Goal: Communication & Community: Answer question/provide support

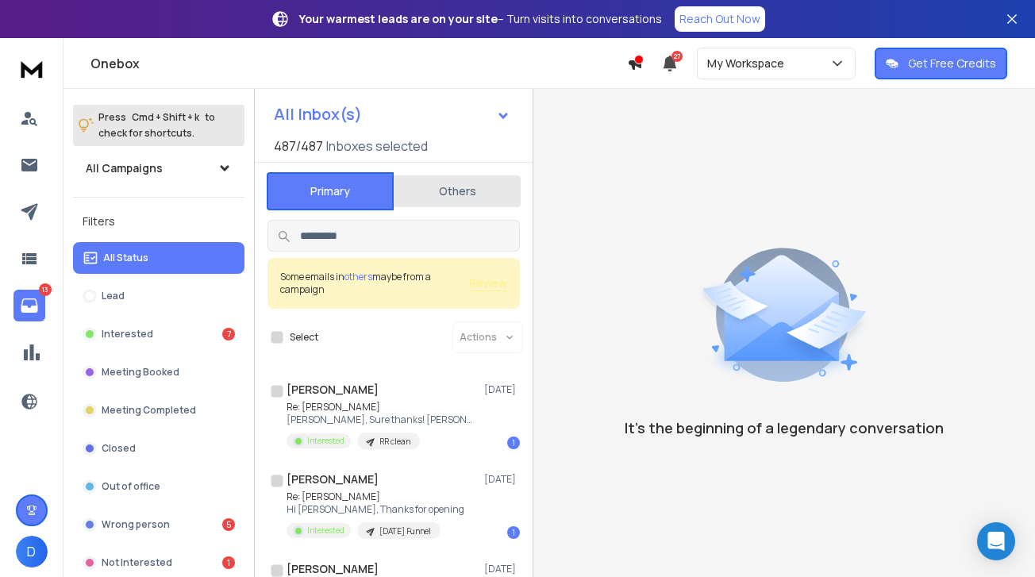
click at [458, 172] on div "All Inbox(s) 487 / 487 Inboxes selected Primary Others Some emails in others ma…" at bounding box center [394, 377] width 278 height 577
click at [458, 196] on button "Others" at bounding box center [457, 191] width 127 height 35
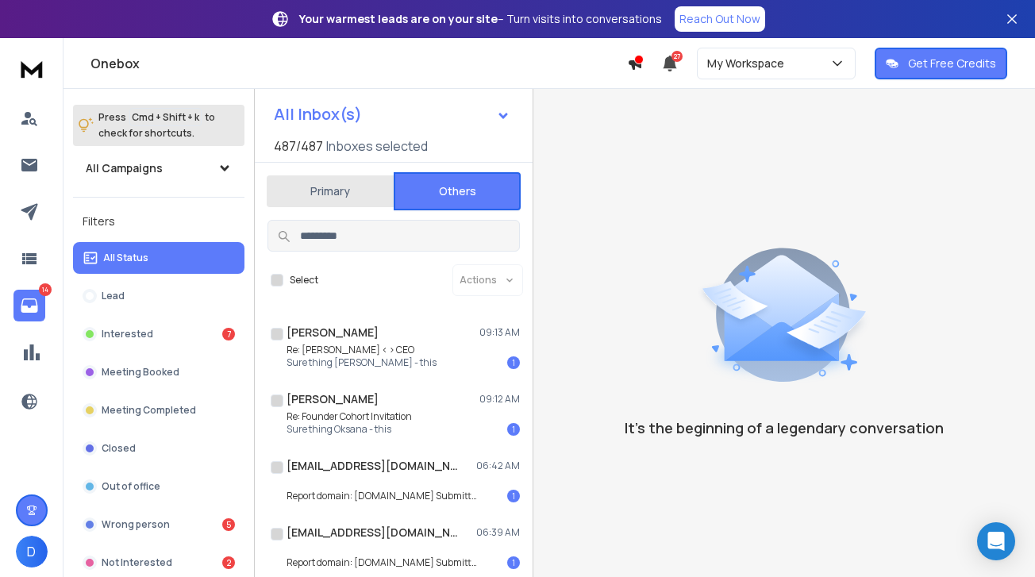
click at [344, 195] on button "Primary" at bounding box center [330, 191] width 127 height 35
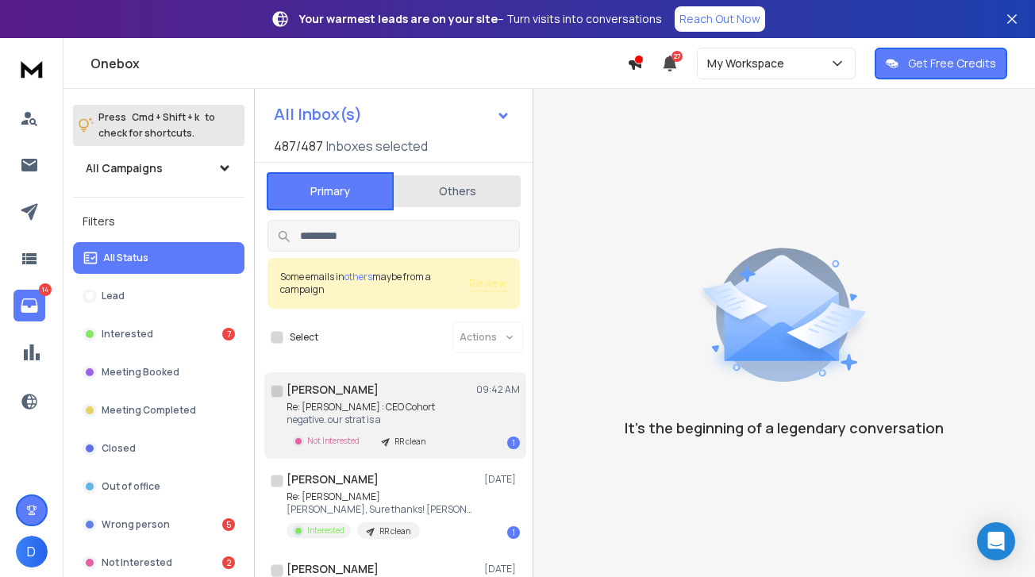
click at [503, 400] on div "[PERSON_NAME] 09:42 AM Re: [PERSON_NAME] : CEO Cohort negative. our strat is a …" at bounding box center [402, 415] width 233 height 67
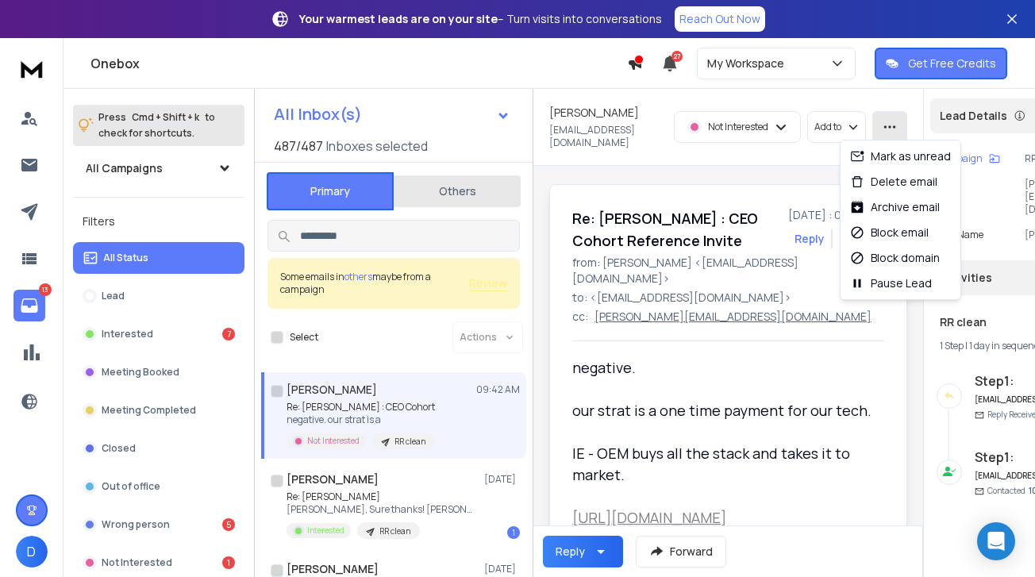
click at [897, 120] on icon "button" at bounding box center [889, 127] width 14 height 14
click at [916, 227] on div "Block email" at bounding box center [889, 233] width 79 height 16
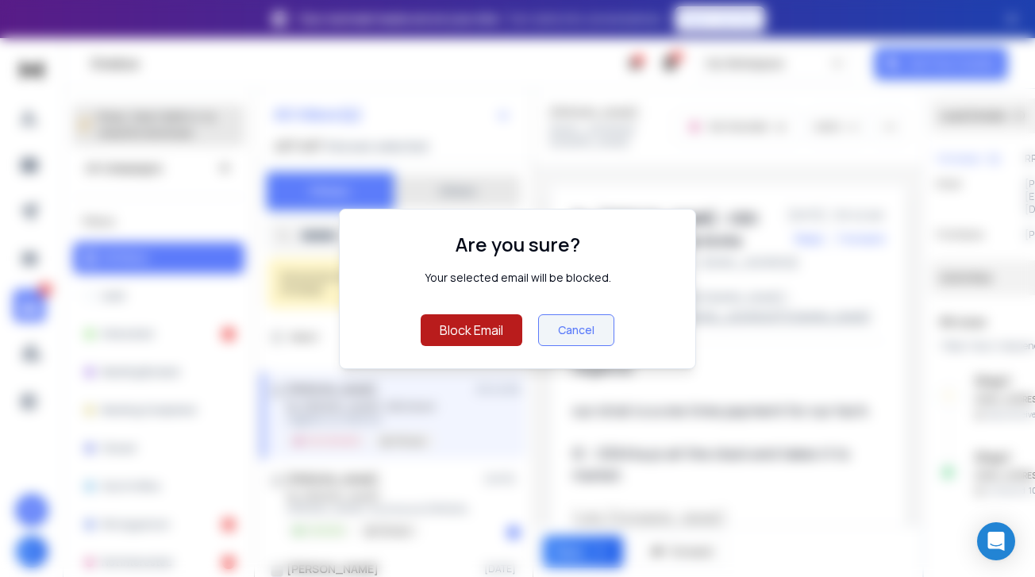
click at [457, 322] on button "Block Email" at bounding box center [471, 330] width 102 height 32
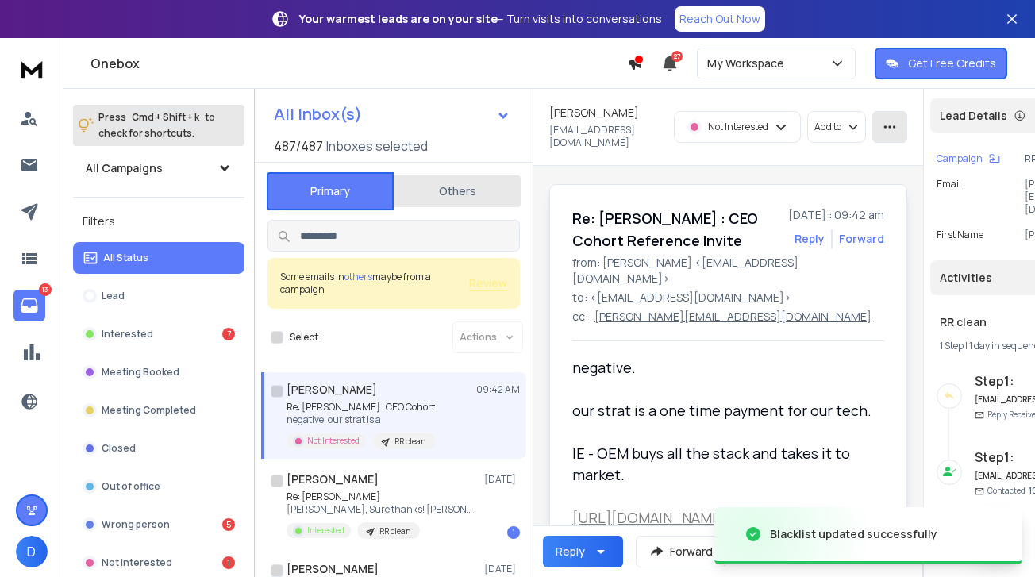
click at [907, 120] on button "button" at bounding box center [889, 127] width 35 height 32
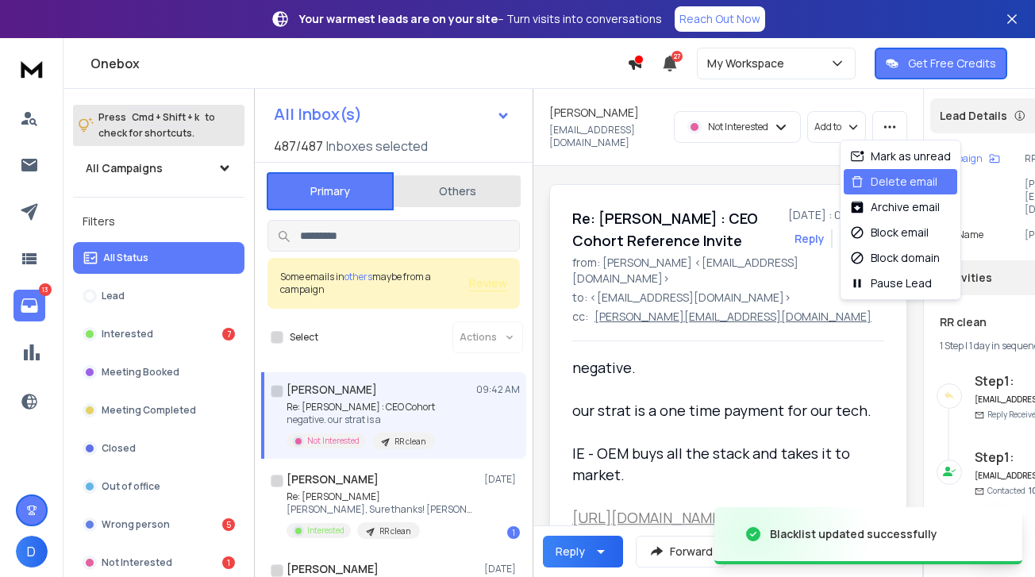
drag, startPoint x: 911, startPoint y: 179, endPoint x: 883, endPoint y: 192, distance: 30.5
click at [910, 180] on div "Delete email" at bounding box center [893, 182] width 87 height 16
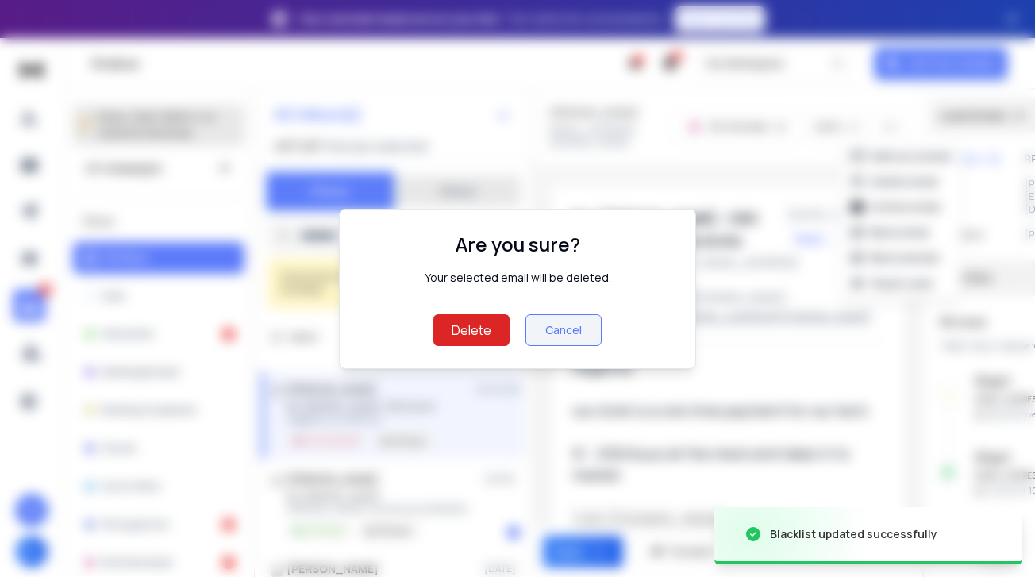
scroll to position [36, 0]
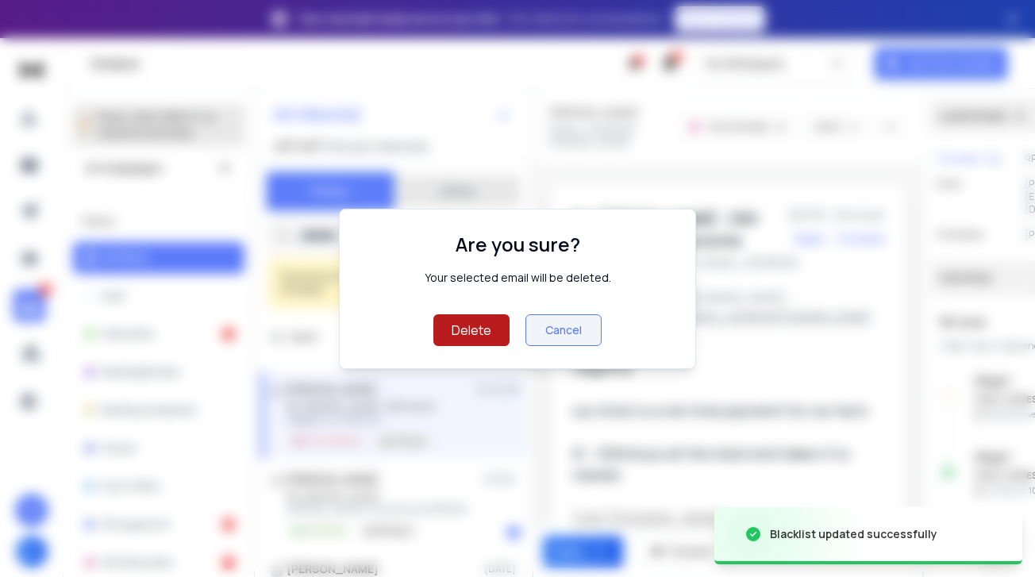
click at [459, 327] on button "Delete" at bounding box center [471, 330] width 76 height 32
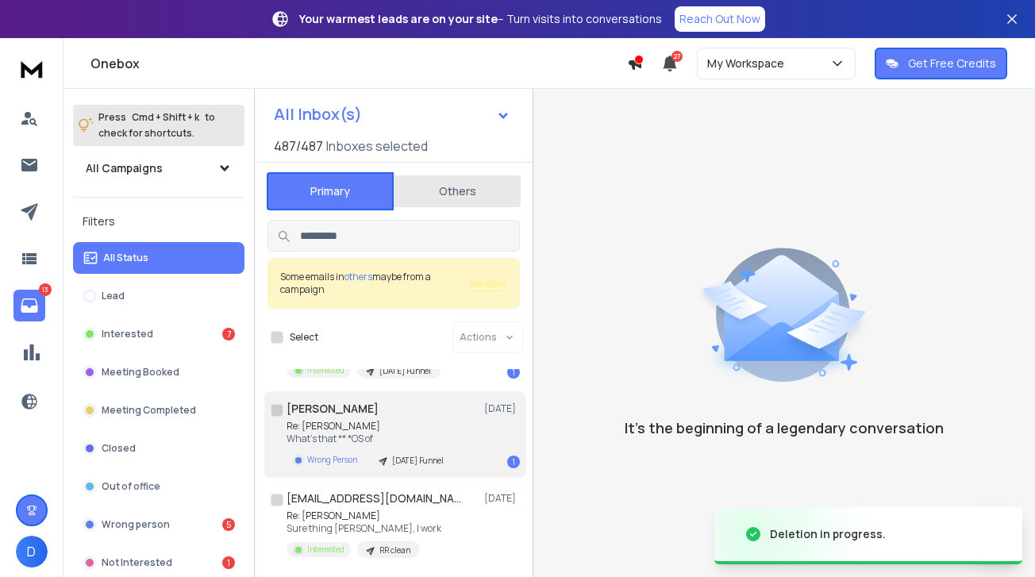
scroll to position [267, 0]
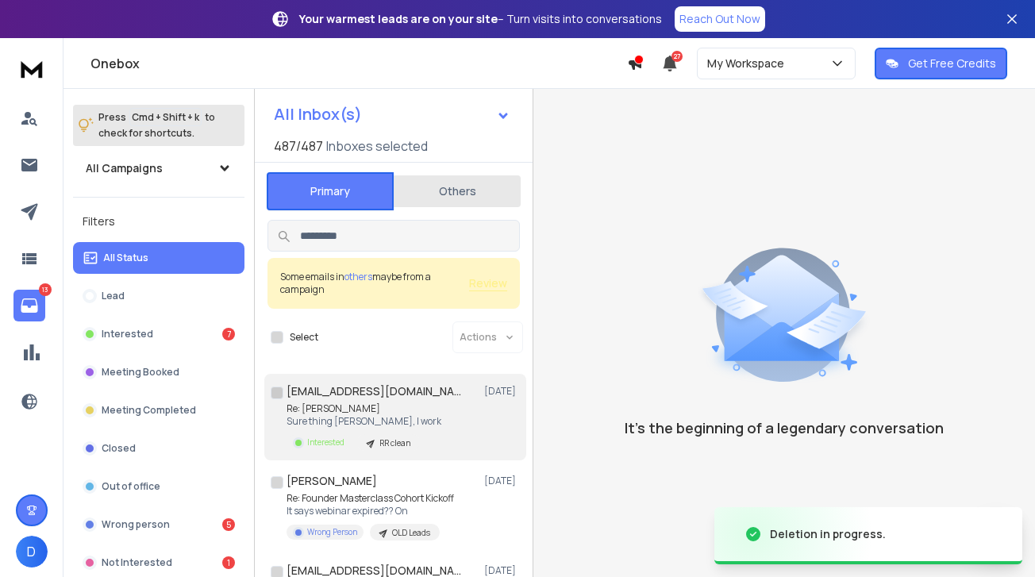
click at [466, 405] on div "Re: [PERSON_NAME] thing [PERSON_NAME], I work Interested RR clean" at bounding box center [402, 426] width 233 height 48
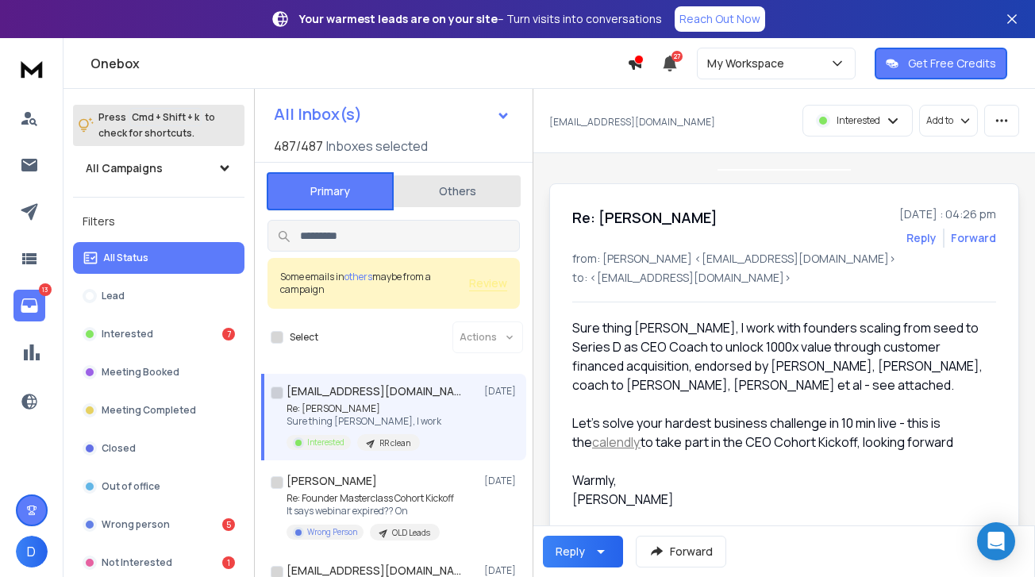
scroll to position [36, 0]
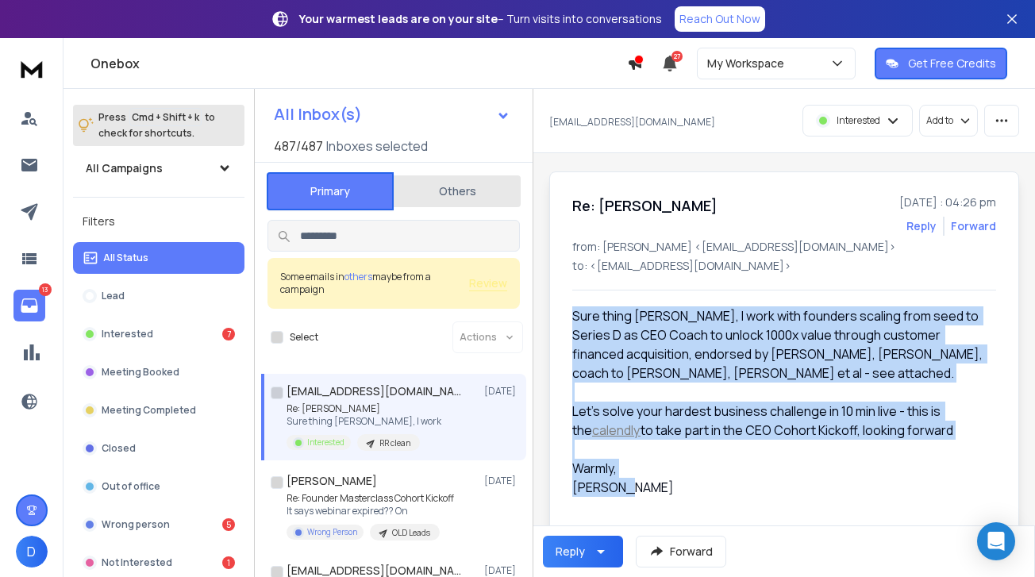
drag, startPoint x: 584, startPoint y: 402, endPoint x: 566, endPoint y: 317, distance: 87.6
copy div "Sure thing [PERSON_NAME], I work with founders scaling from seed to Series D as…"
click at [614, 443] on div "Warmly," at bounding box center [777, 459] width 411 height 38
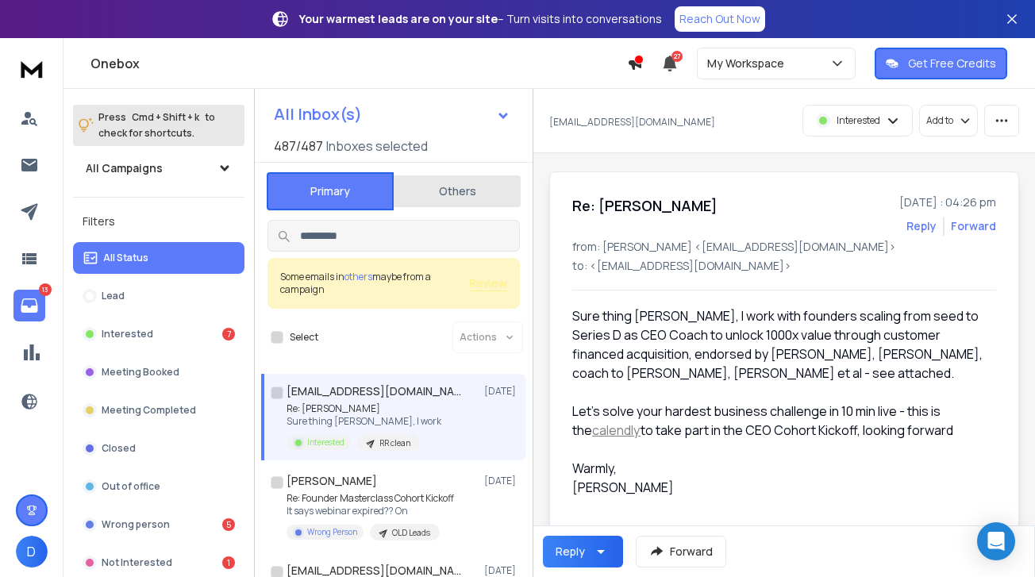
click at [612, 438] on link "calendly" at bounding box center [616, 429] width 48 height 17
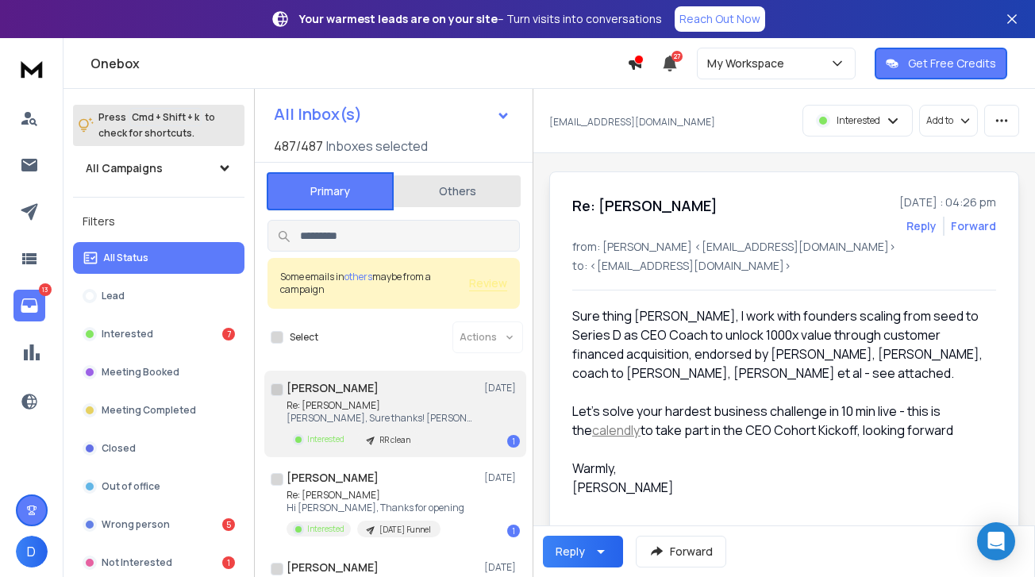
scroll to position [0, 0]
click at [471, 390] on div "[PERSON_NAME] [DATE]" at bounding box center [402, 390] width 233 height 16
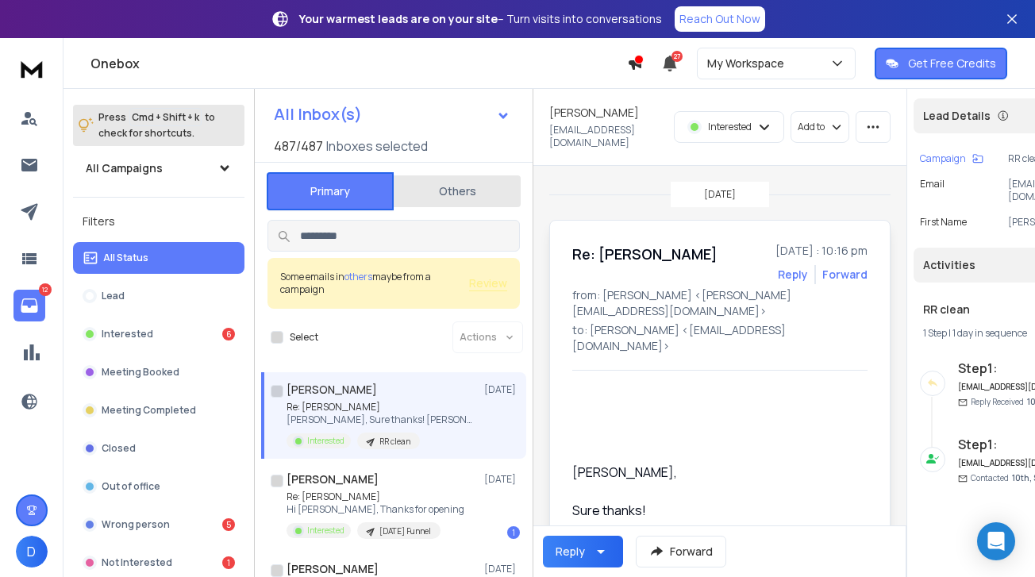
click at [563, 539] on button "Reply" at bounding box center [583, 552] width 80 height 32
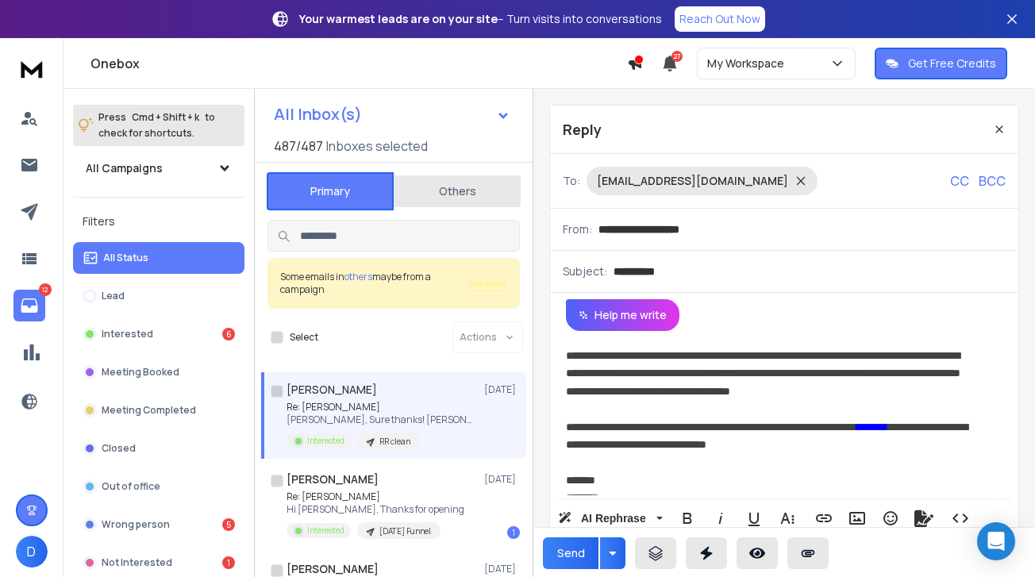
click at [620, 355] on div "**********" at bounding box center [772, 382] width 413 height 71
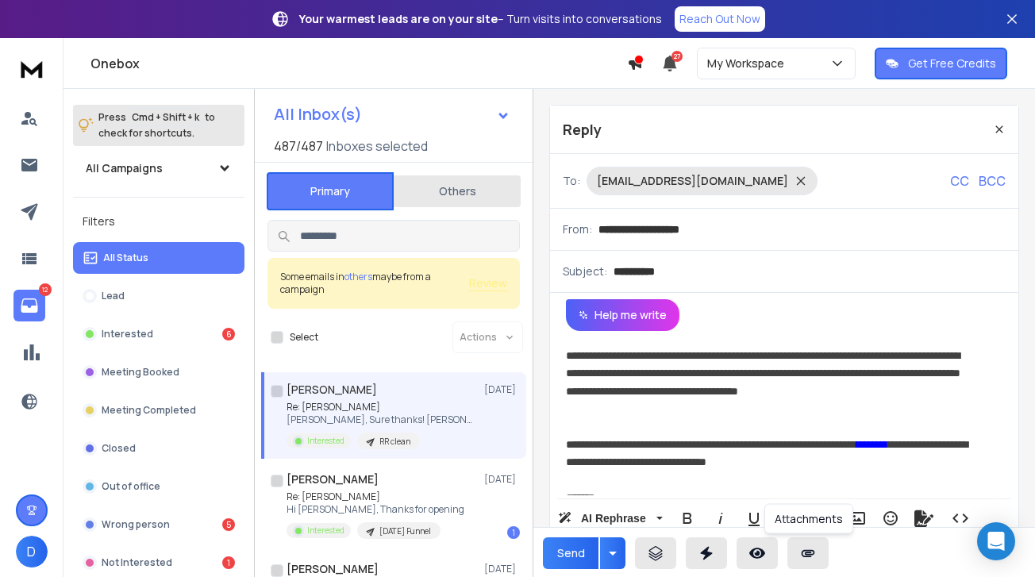
click at [812, 548] on icon at bounding box center [808, 553] width 16 height 16
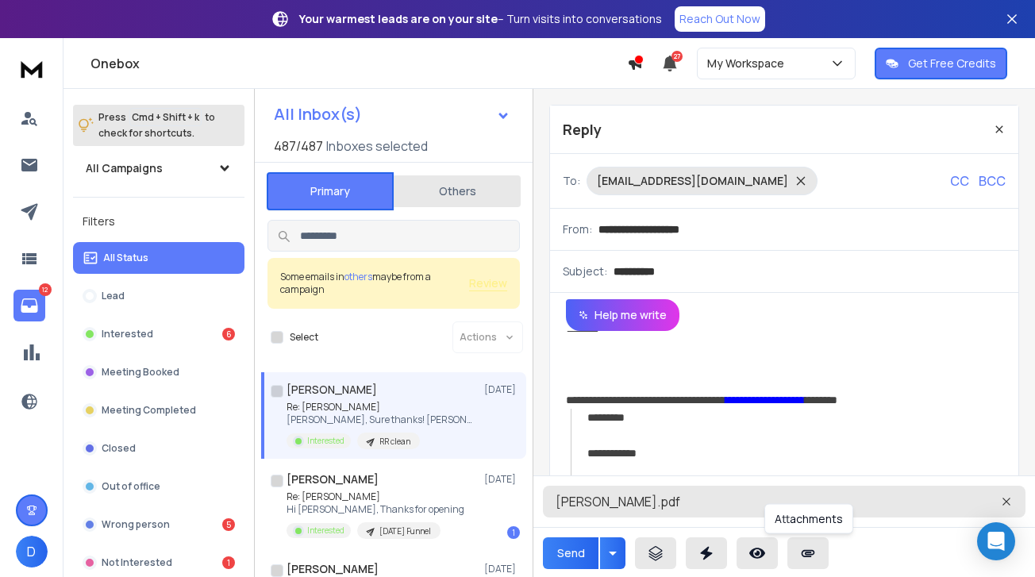
scroll to position [195, 0]
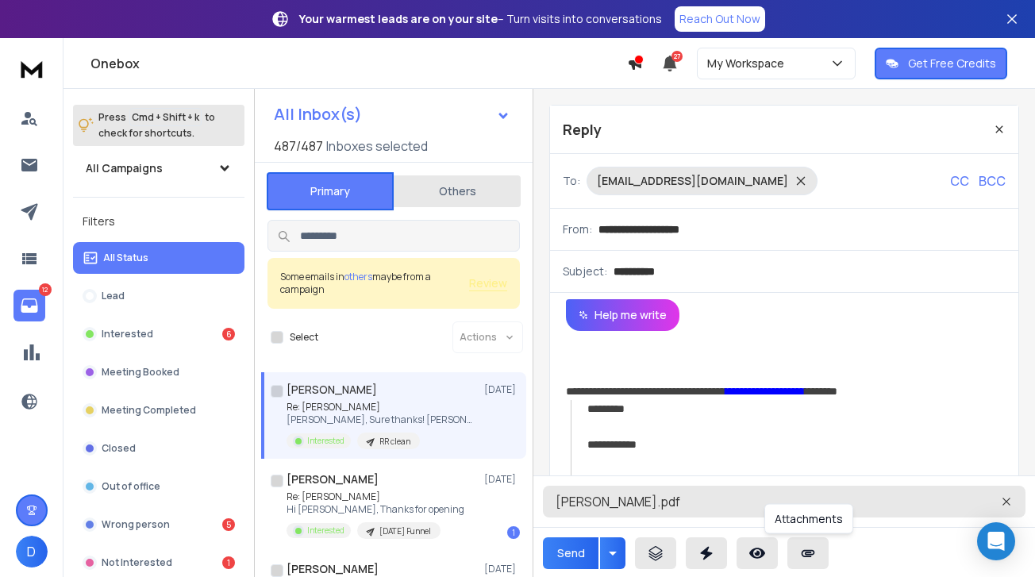
click at [626, 368] on div at bounding box center [778, 372] width 424 height 17
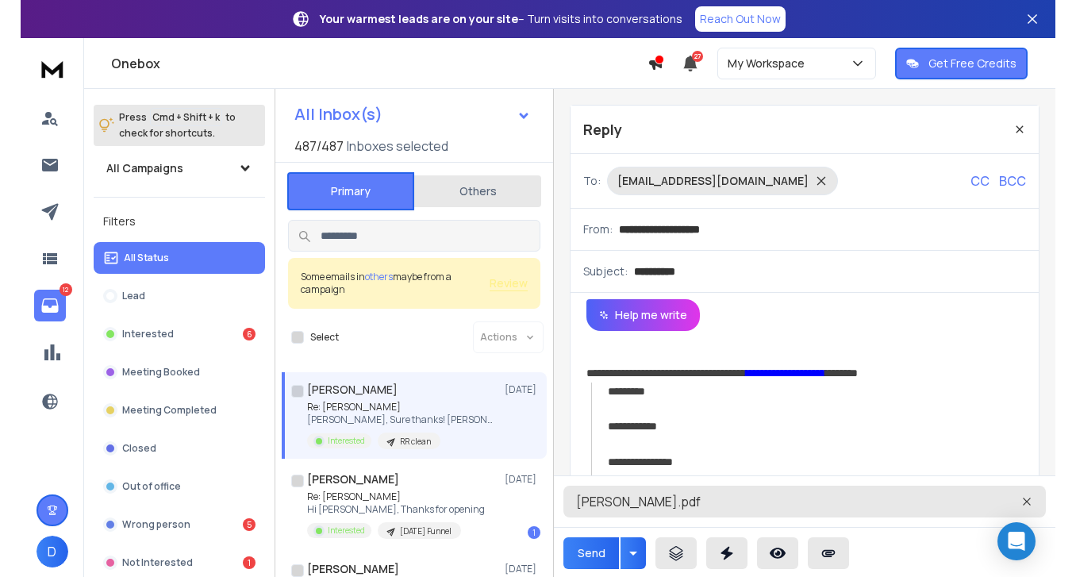
scroll to position [0, 0]
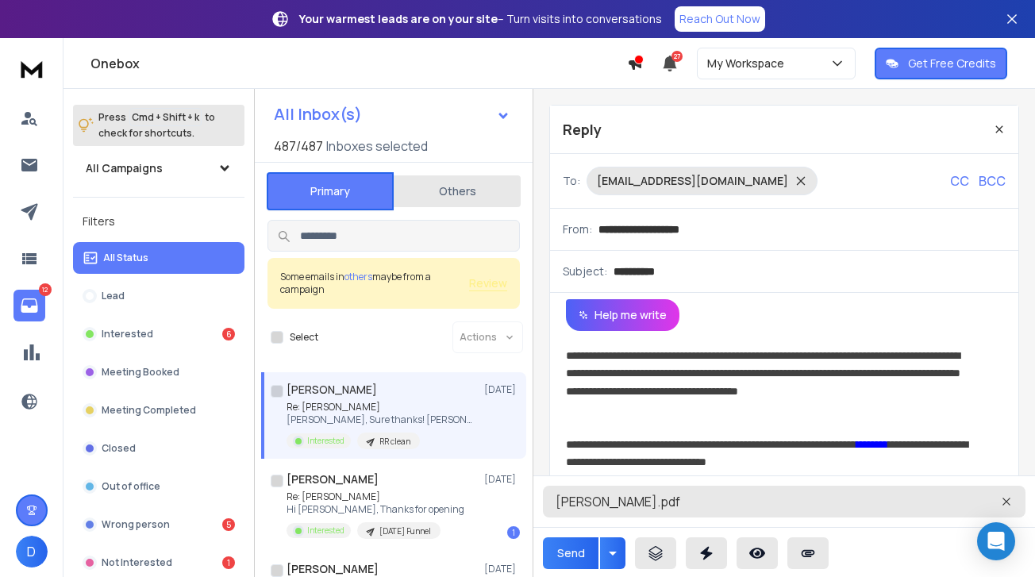
click at [569, 553] on button "Send" at bounding box center [571, 553] width 56 height 32
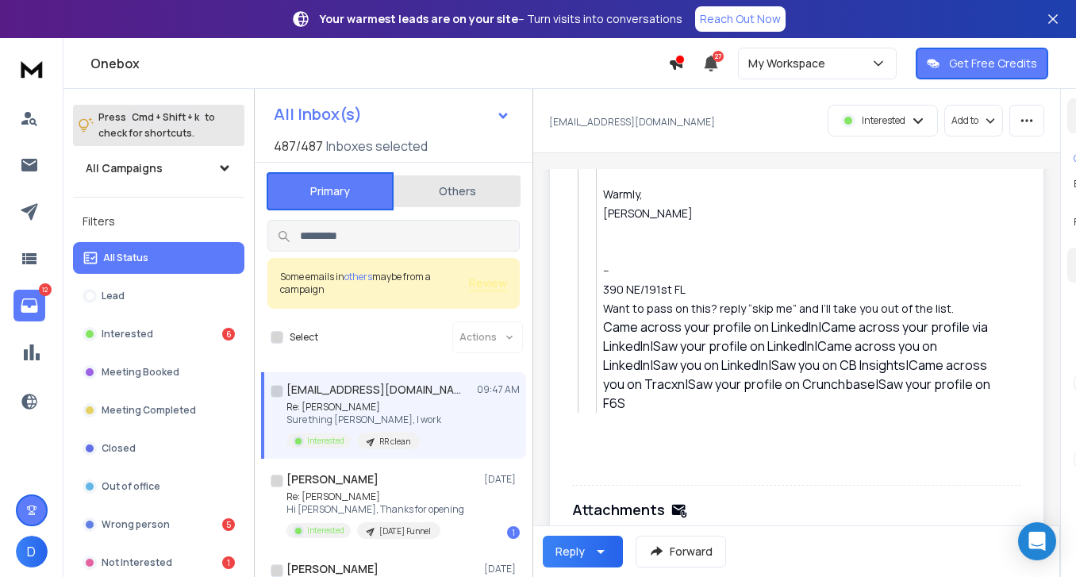
scroll to position [918, 0]
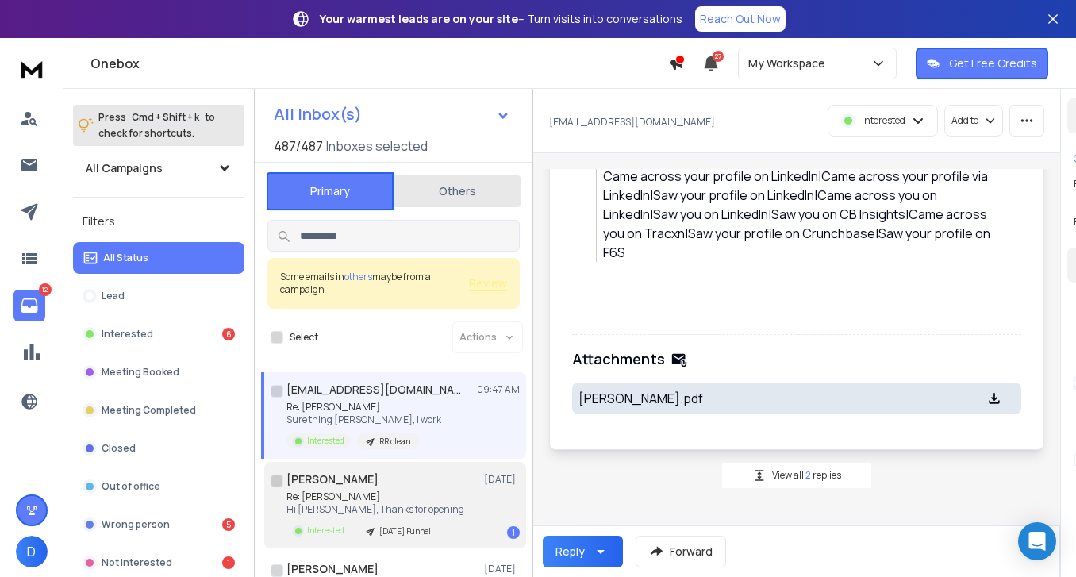
click at [409, 490] on div "[PERSON_NAME] [DATE] Re: [PERSON_NAME] Hi [PERSON_NAME], Thanks for opening Int…" at bounding box center [402, 504] width 233 height 67
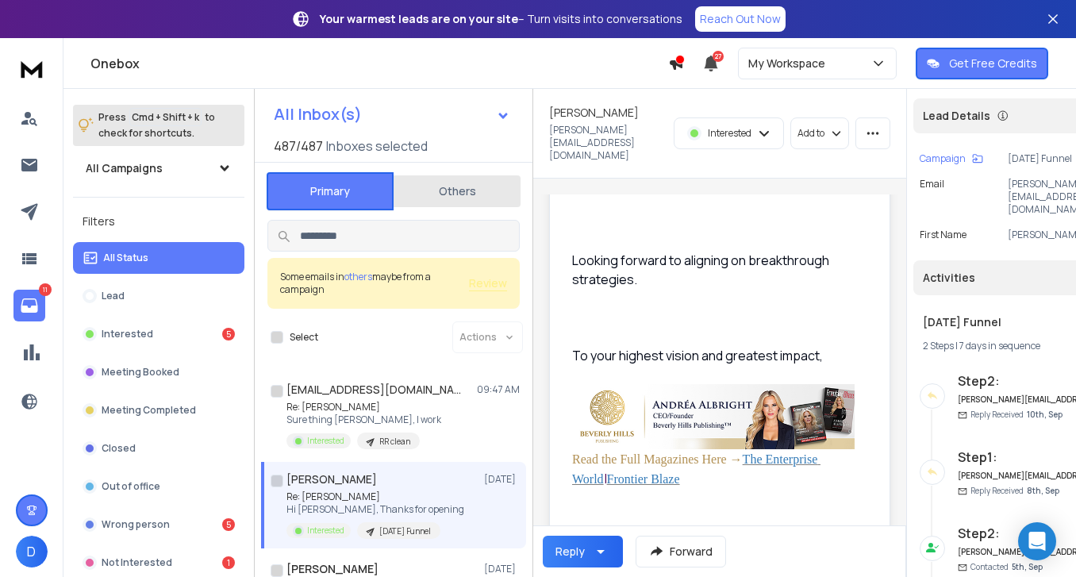
scroll to position [0, 0]
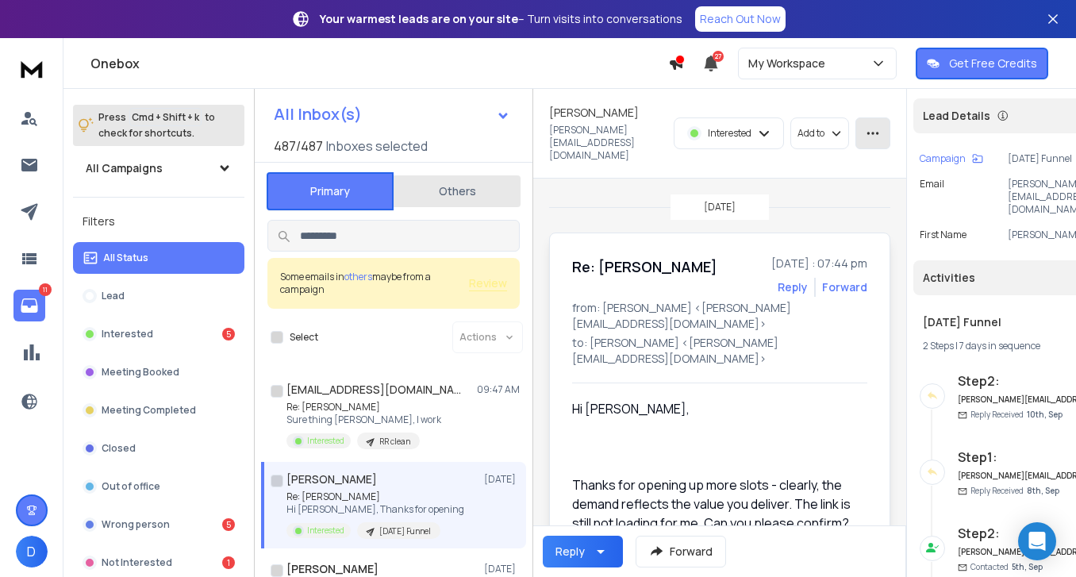
click at [880, 126] on icon "button" at bounding box center [873, 133] width 14 height 14
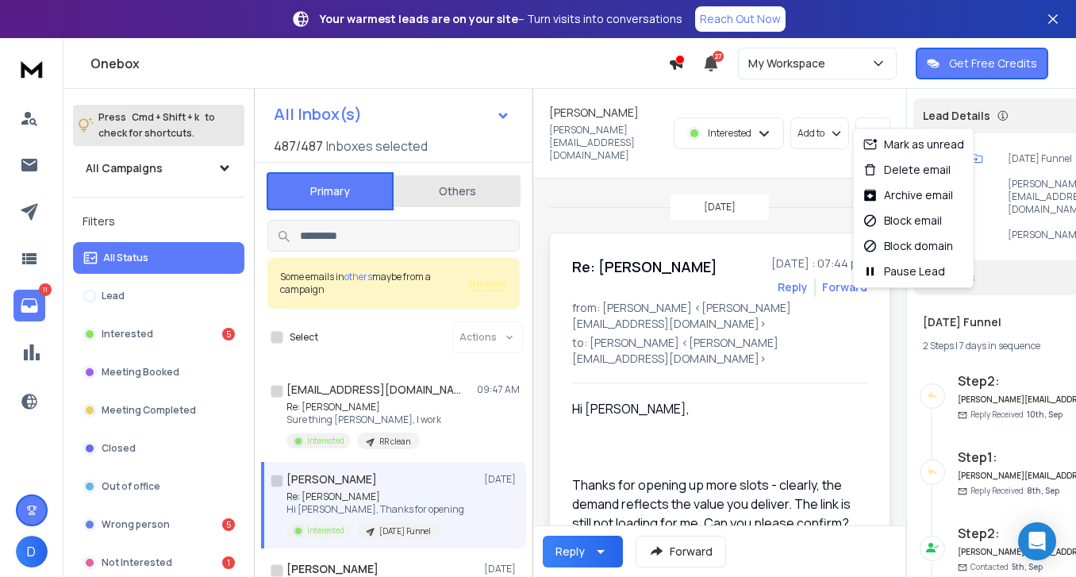
click at [943, 156] on div "Mark as unread" at bounding box center [913, 144] width 113 height 25
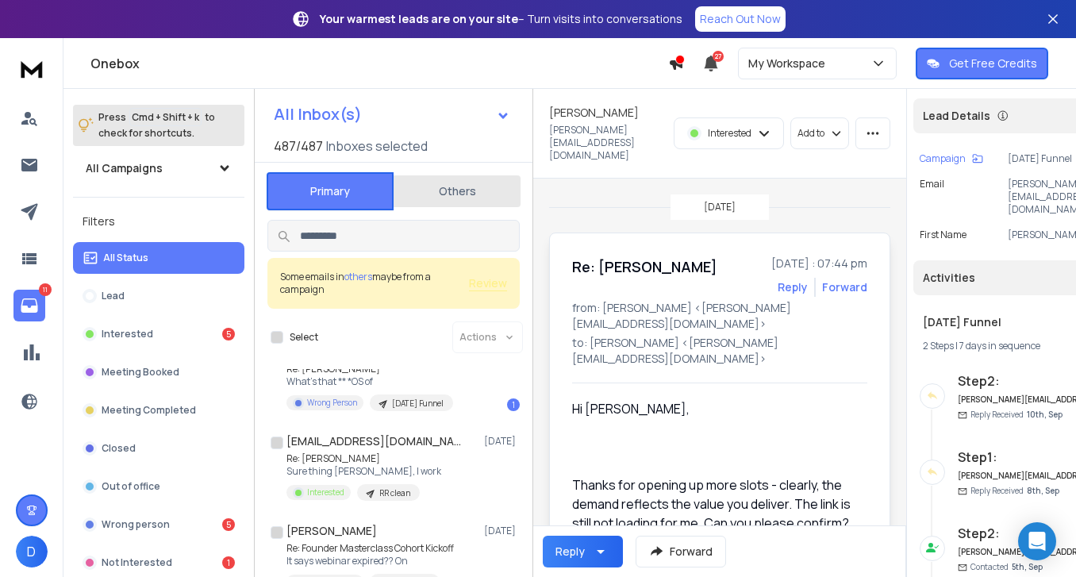
scroll to position [214, 0]
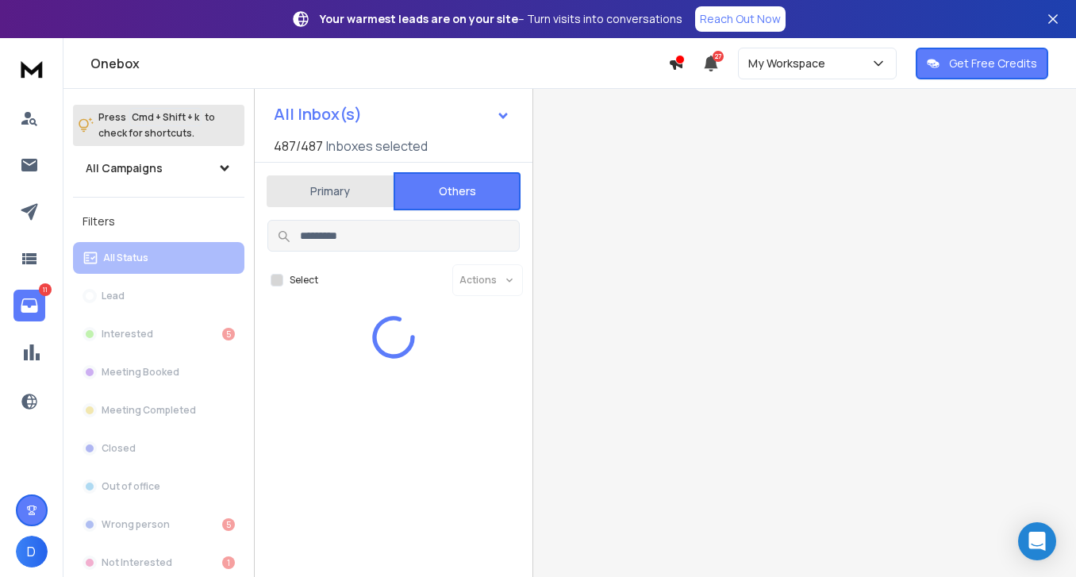
click at [424, 163] on div "All Inbox(s) 487 / 487 Inboxes selected Primary Others Select Actions" at bounding box center [394, 377] width 278 height 577
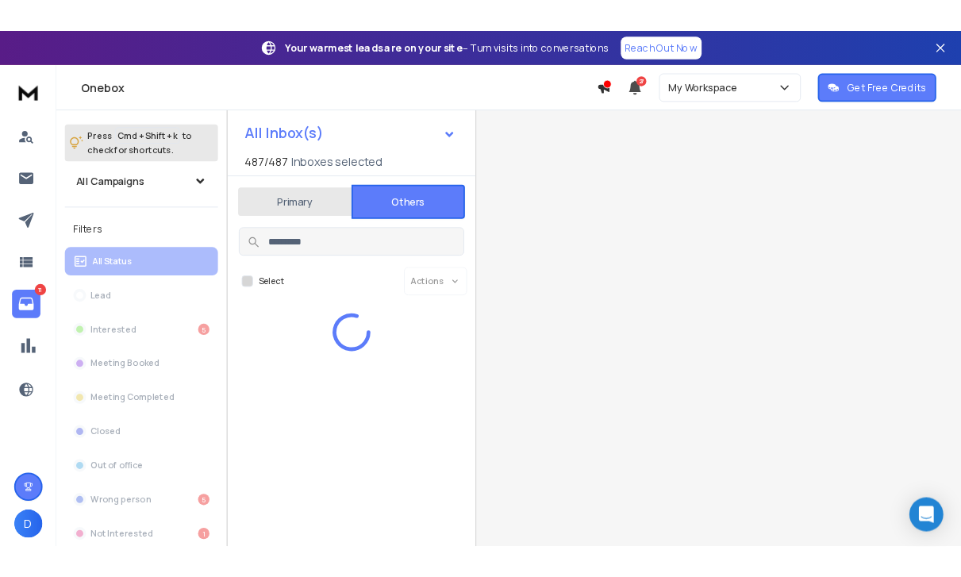
scroll to position [0, 0]
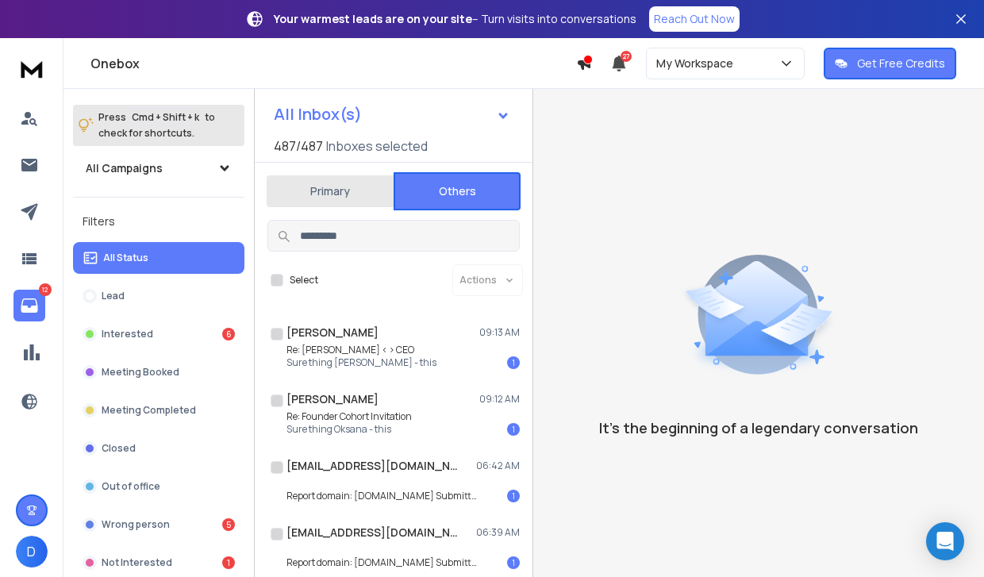
click at [327, 184] on button "Primary" at bounding box center [330, 191] width 127 height 35
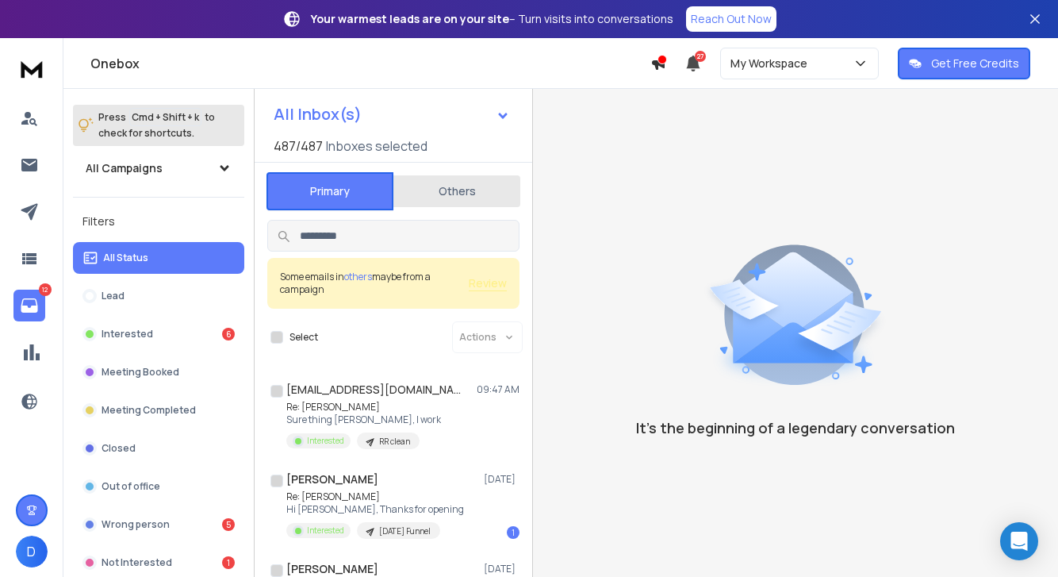
click at [436, 169] on div "All Inbox(s) 487 / 487 Inboxes selected Primary Others Some emails in others ma…" at bounding box center [394, 377] width 278 height 577
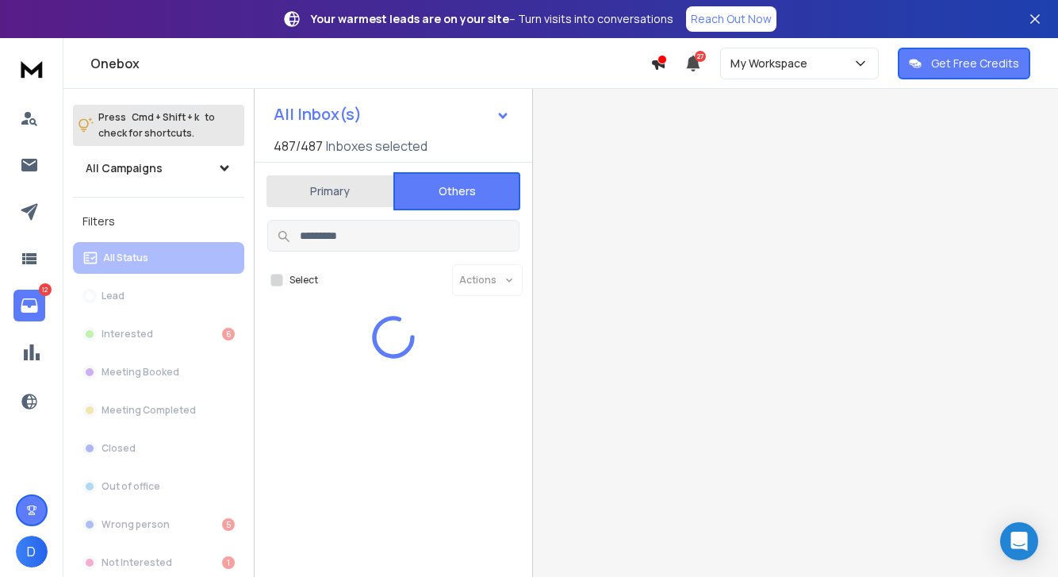
click at [444, 179] on button "Others" at bounding box center [457, 191] width 127 height 38
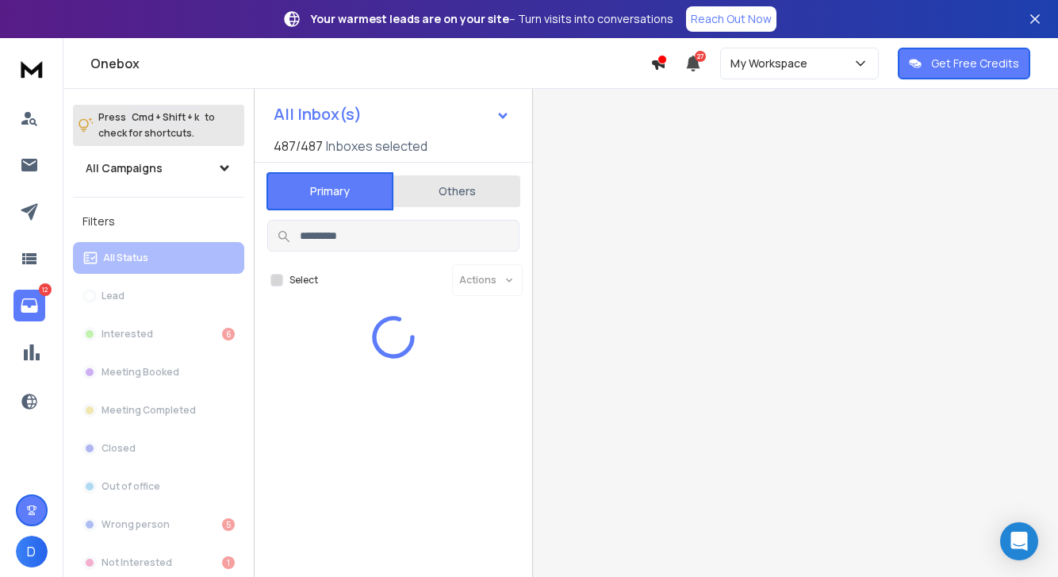
click at [359, 199] on button "Primary" at bounding box center [330, 191] width 127 height 38
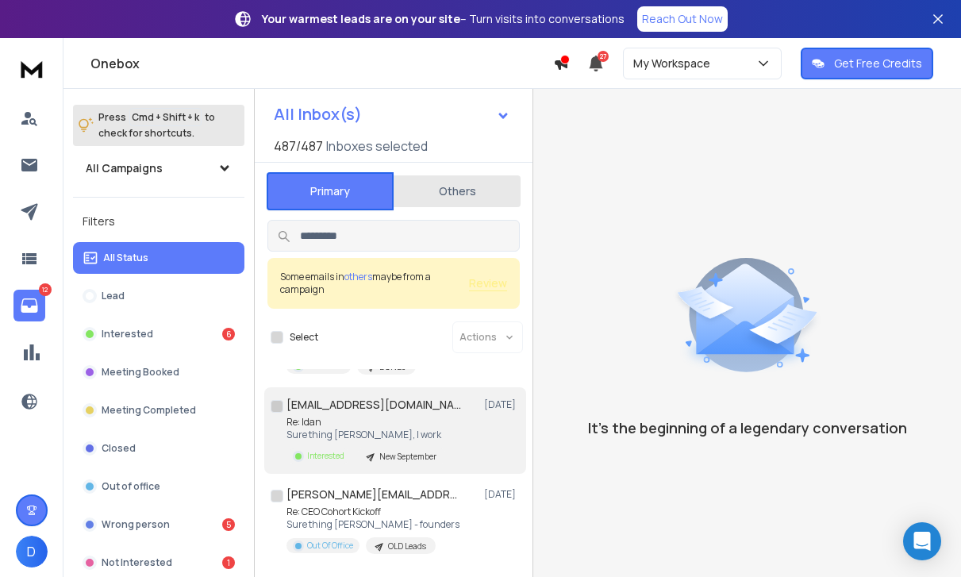
scroll to position [1250, 0]
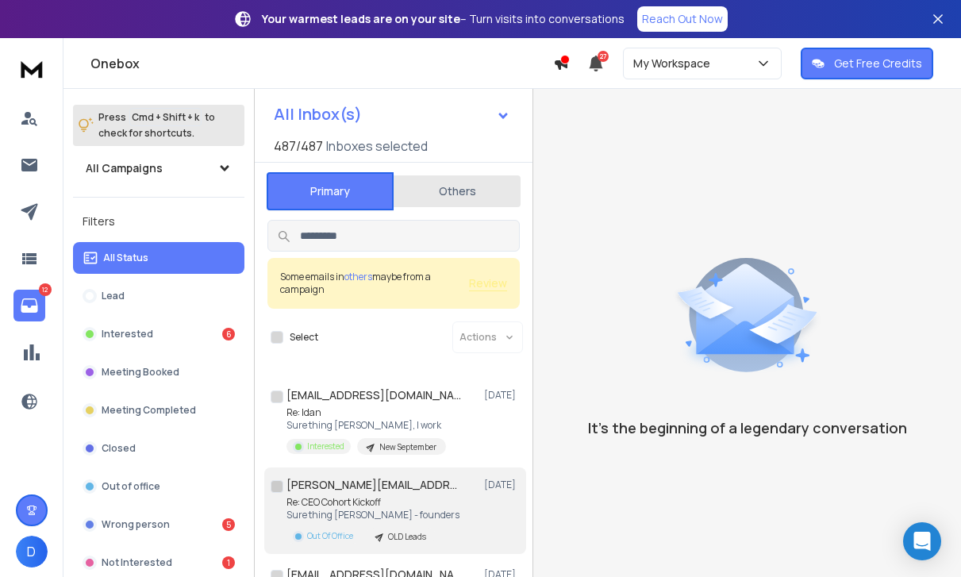
click at [456, 474] on div "[PERSON_NAME][EMAIL_ADDRESS] [DATE] Re: CEO Cohort Kickoff Sure thing [PERSON_N…" at bounding box center [395, 510] width 262 height 86
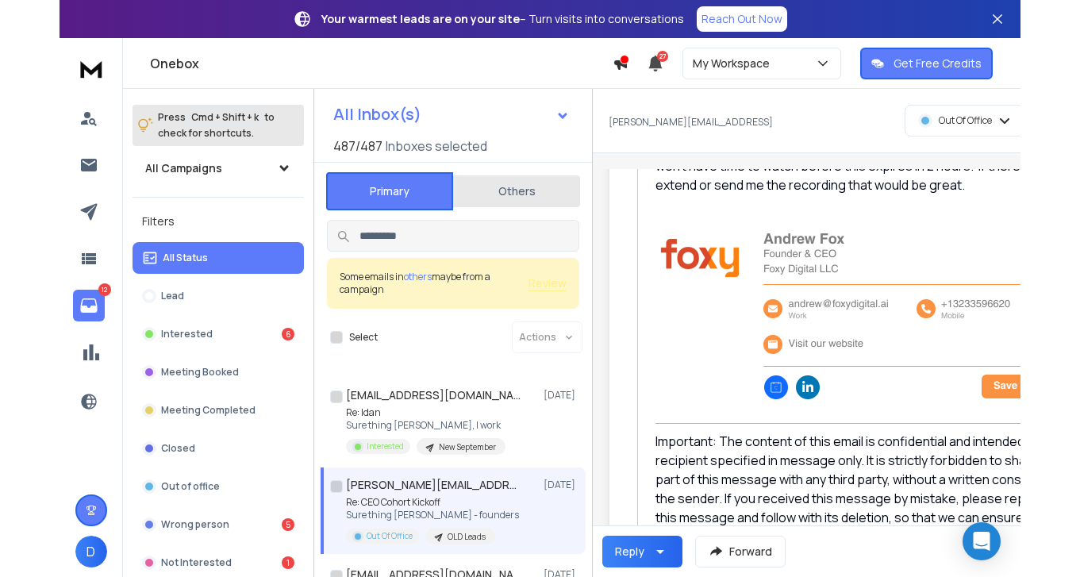
scroll to position [731, 0]
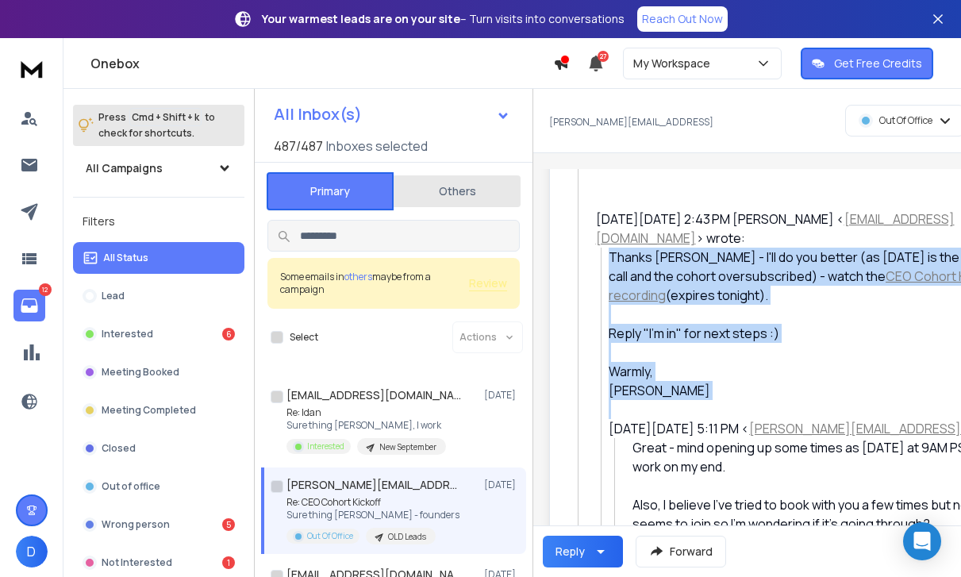
drag, startPoint x: 674, startPoint y: 406, endPoint x: 609, endPoint y: 259, distance: 160.2
copy blockquote "Thanks [PERSON_NAME] - I'll do you better (as [DATE] is the last kickoff call a…"
click at [767, 342] on div "Reply "I'm in" for next steps :)" at bounding box center [822, 333] width 427 height 19
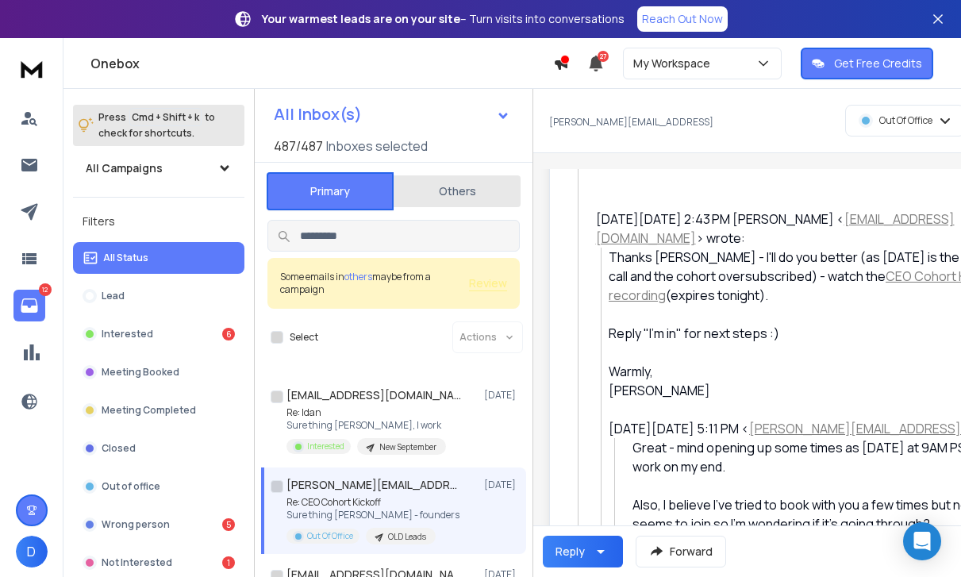
click at [874, 279] on link "CEO Cohort Kickoff recording" at bounding box center [805, 285] width 392 height 36
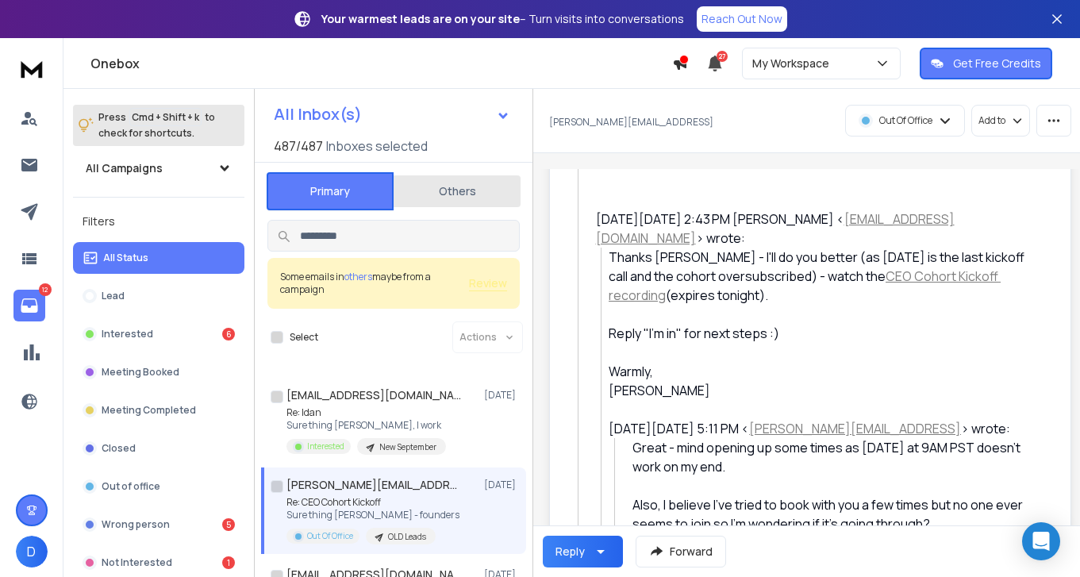
click at [429, 191] on button "Others" at bounding box center [457, 191] width 127 height 35
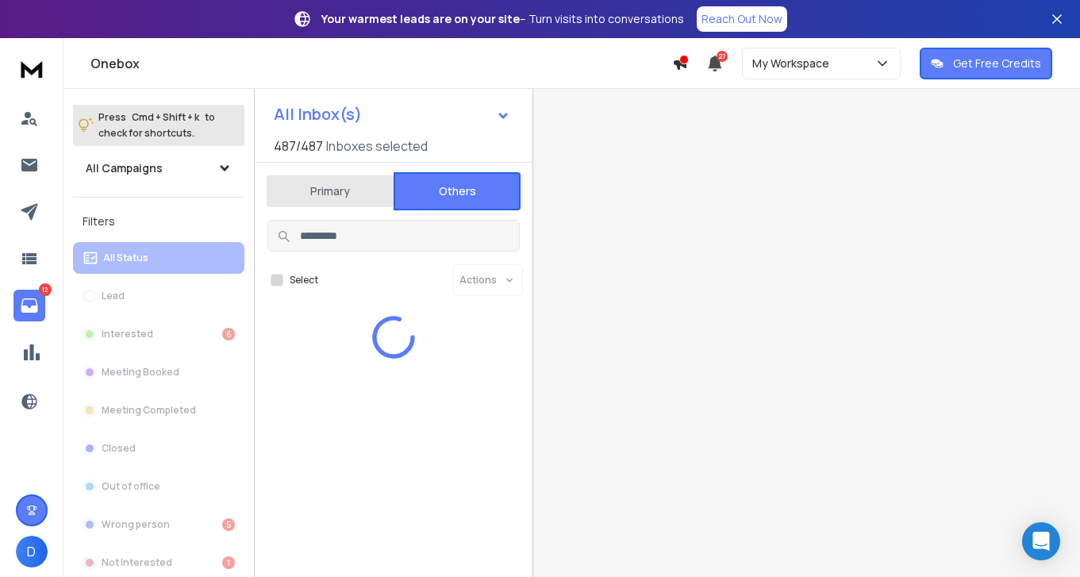
click at [370, 192] on button "Primary" at bounding box center [330, 191] width 127 height 35
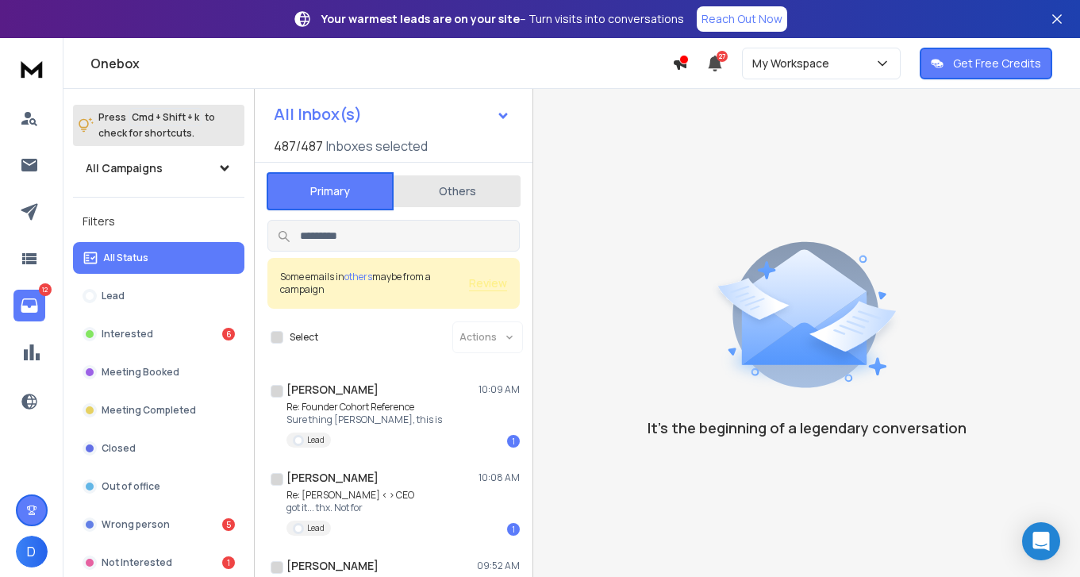
click at [467, 190] on button "Others" at bounding box center [457, 191] width 127 height 35
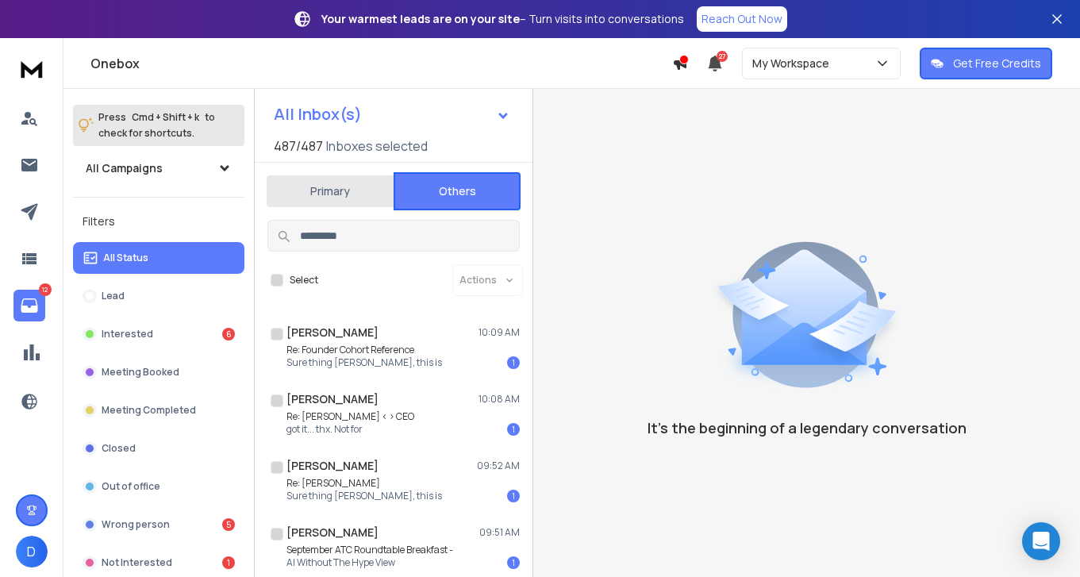
click at [369, 182] on button "Primary" at bounding box center [330, 191] width 127 height 35
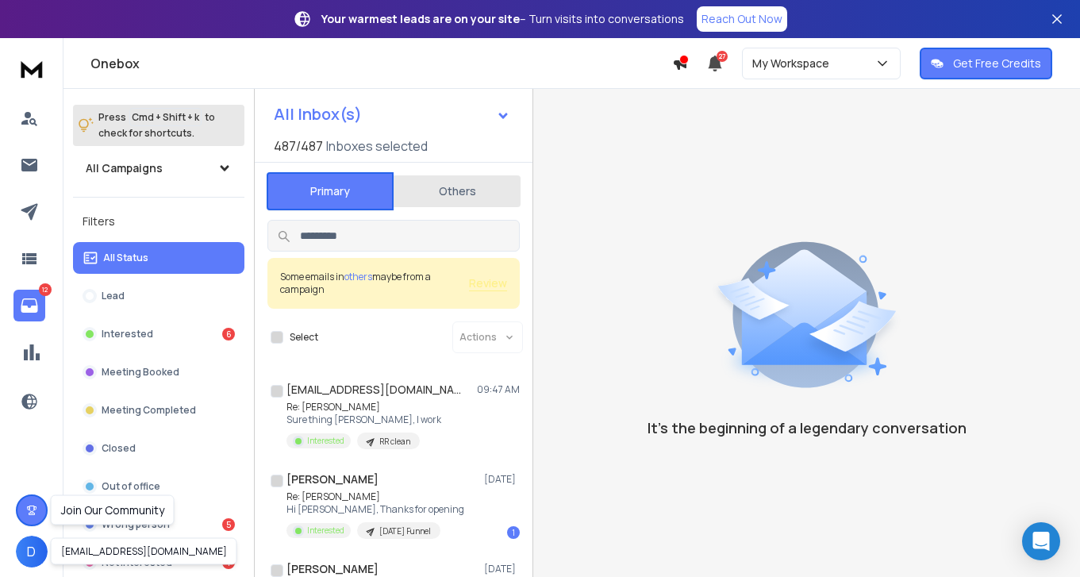
drag, startPoint x: 37, startPoint y: 555, endPoint x: 47, endPoint y: 441, distance: 114.6
click at [47, 441] on div "12 D" at bounding box center [31, 310] width 63 height 545
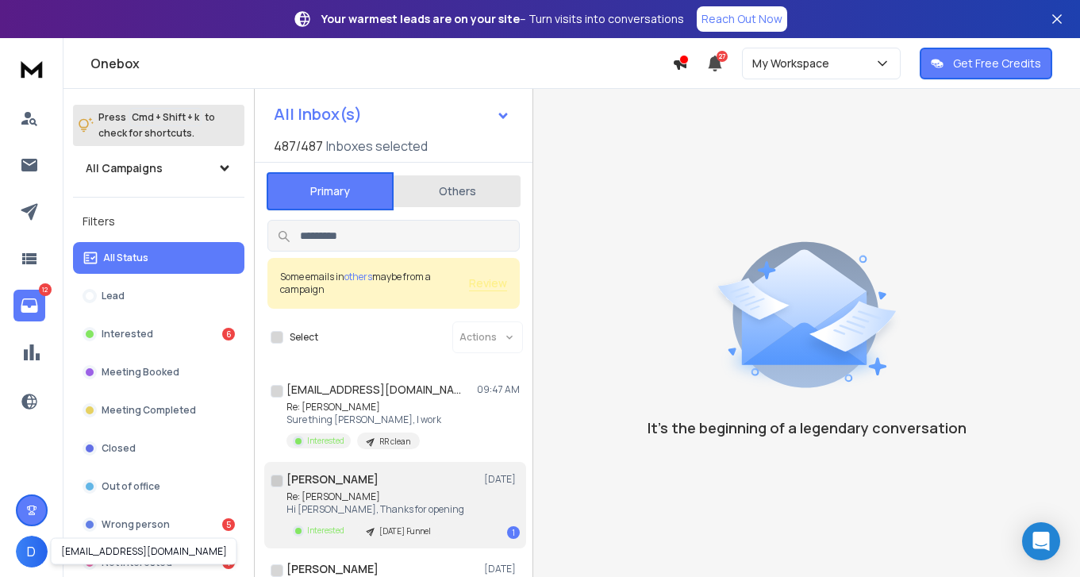
click at [456, 480] on div "[PERSON_NAME] [DATE]" at bounding box center [402, 479] width 233 height 16
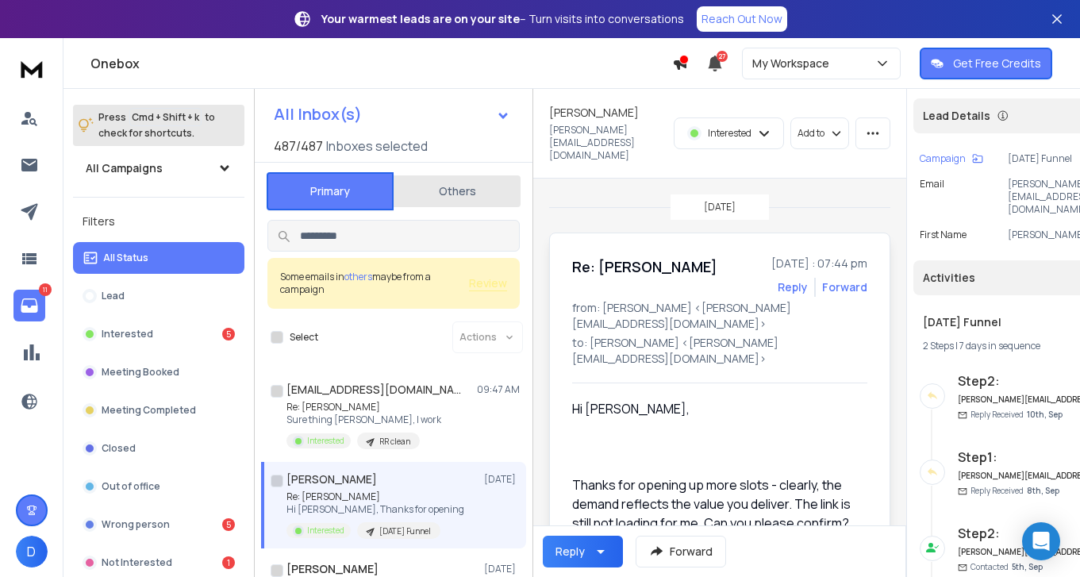
click at [570, 548] on div "Reply" at bounding box center [569, 551] width 29 height 16
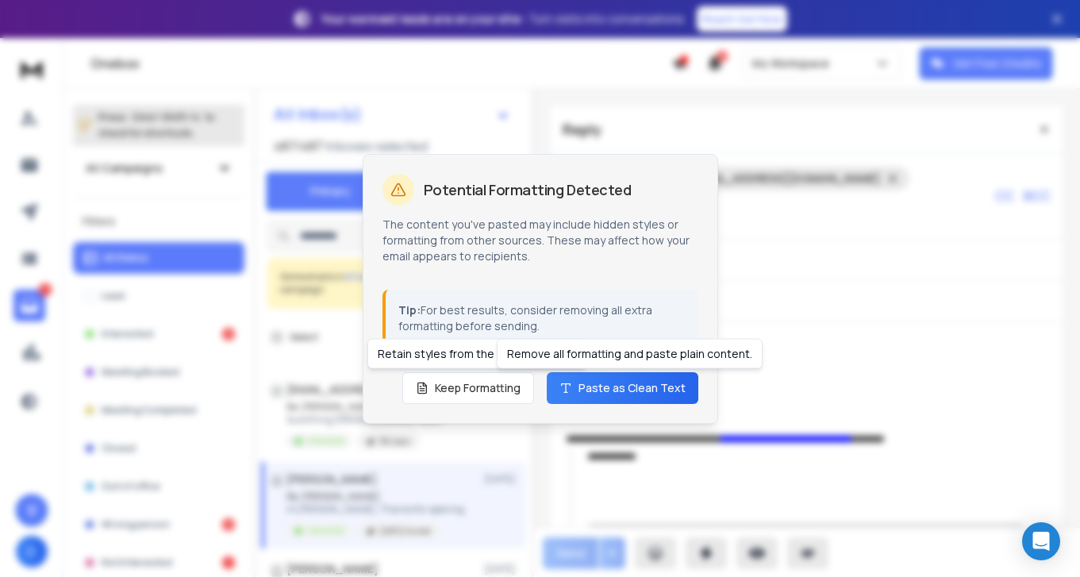
click at [619, 374] on body "Your warmest leads are on your site – Turn visits into conversations Reach Out …" at bounding box center [540, 288] width 1080 height 577
click at [839, 310] on div at bounding box center [540, 288] width 1080 height 577
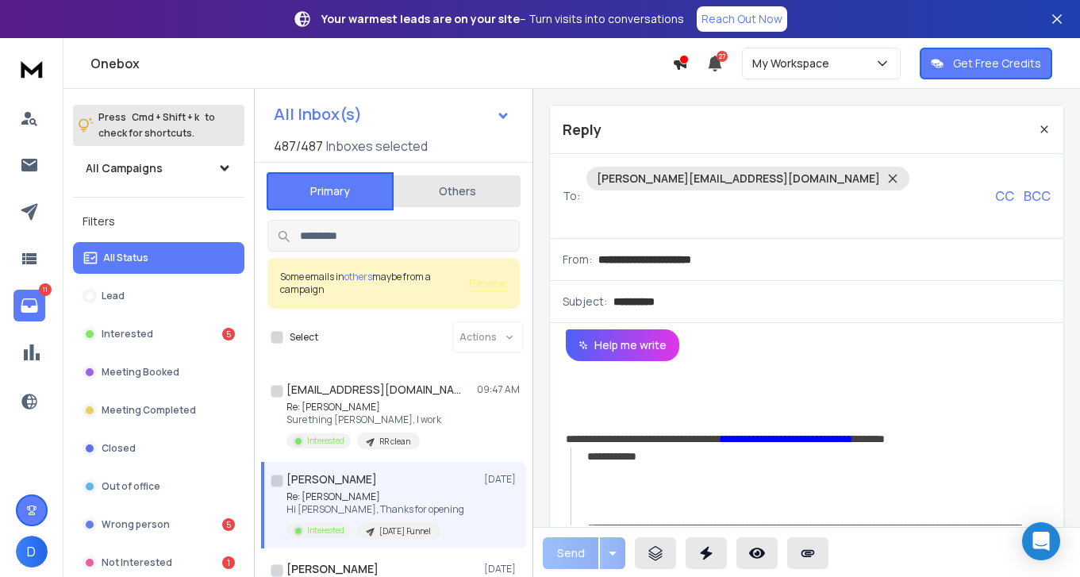
click at [1034, 122] on div "Reply" at bounding box center [806, 130] width 513 height 48
click at [1034, 125] on icon at bounding box center [1044, 129] width 13 height 13
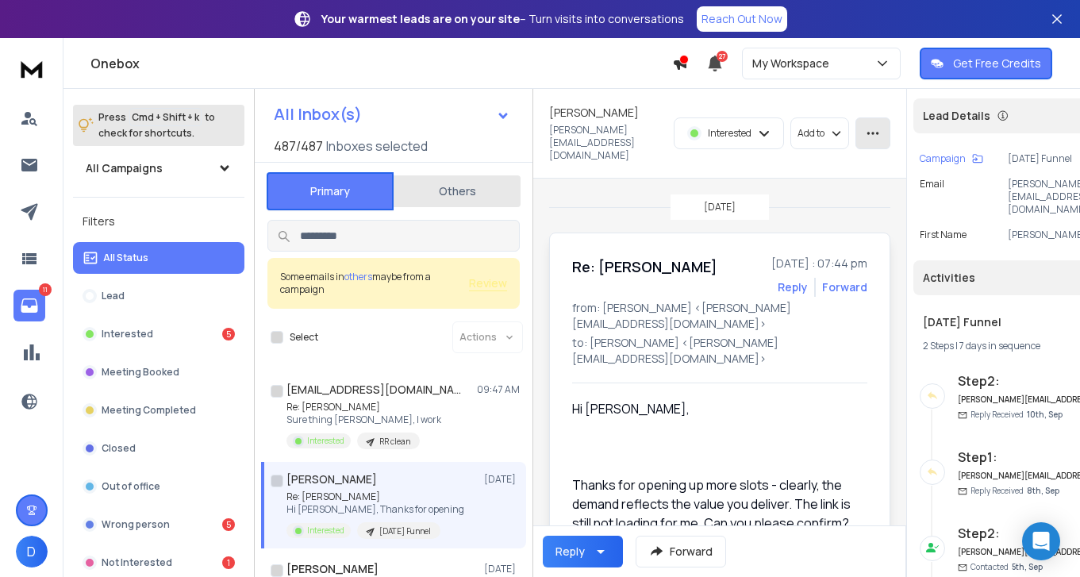
click at [880, 126] on icon "button" at bounding box center [873, 133] width 14 height 14
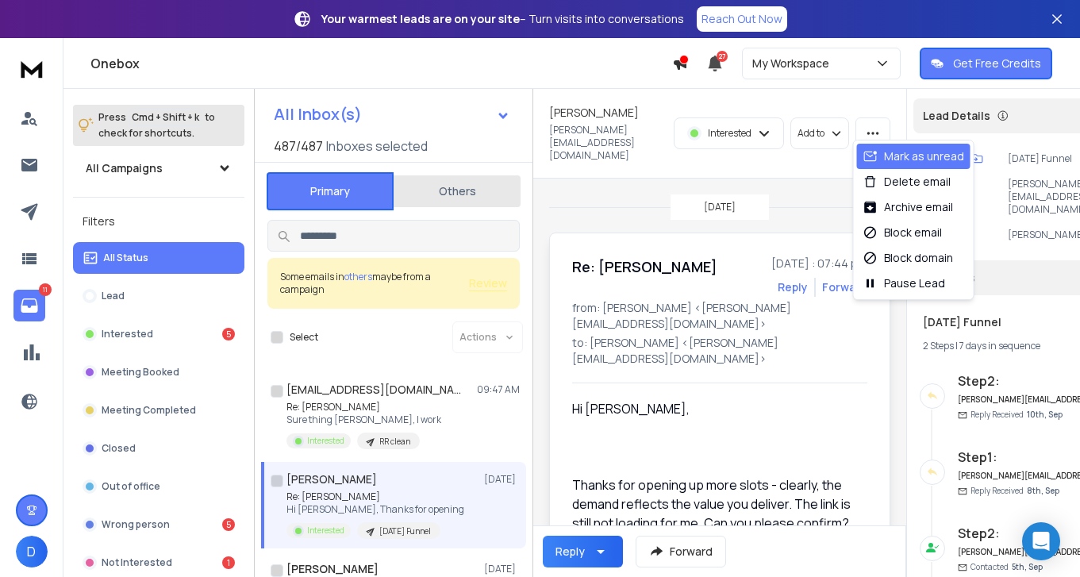
click at [952, 157] on div "Mark as unread" at bounding box center [913, 156] width 101 height 16
